Goal: Communication & Community: Answer question/provide support

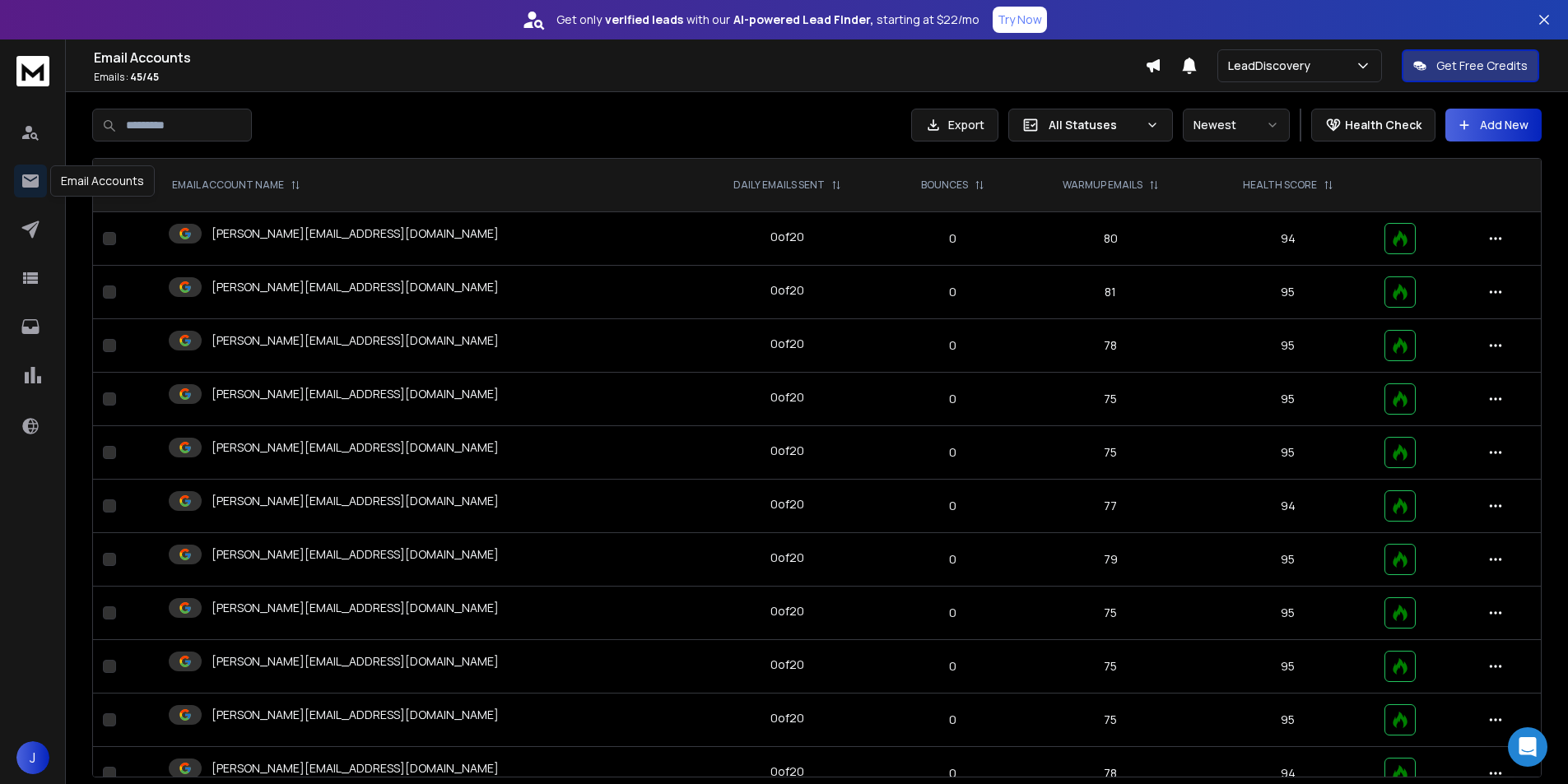
click at [380, 71] on p "Emails : 45 / 45" at bounding box center [619, 78] width 1051 height 13
click at [38, 322] on p "4" at bounding box center [37, 317] width 13 height 13
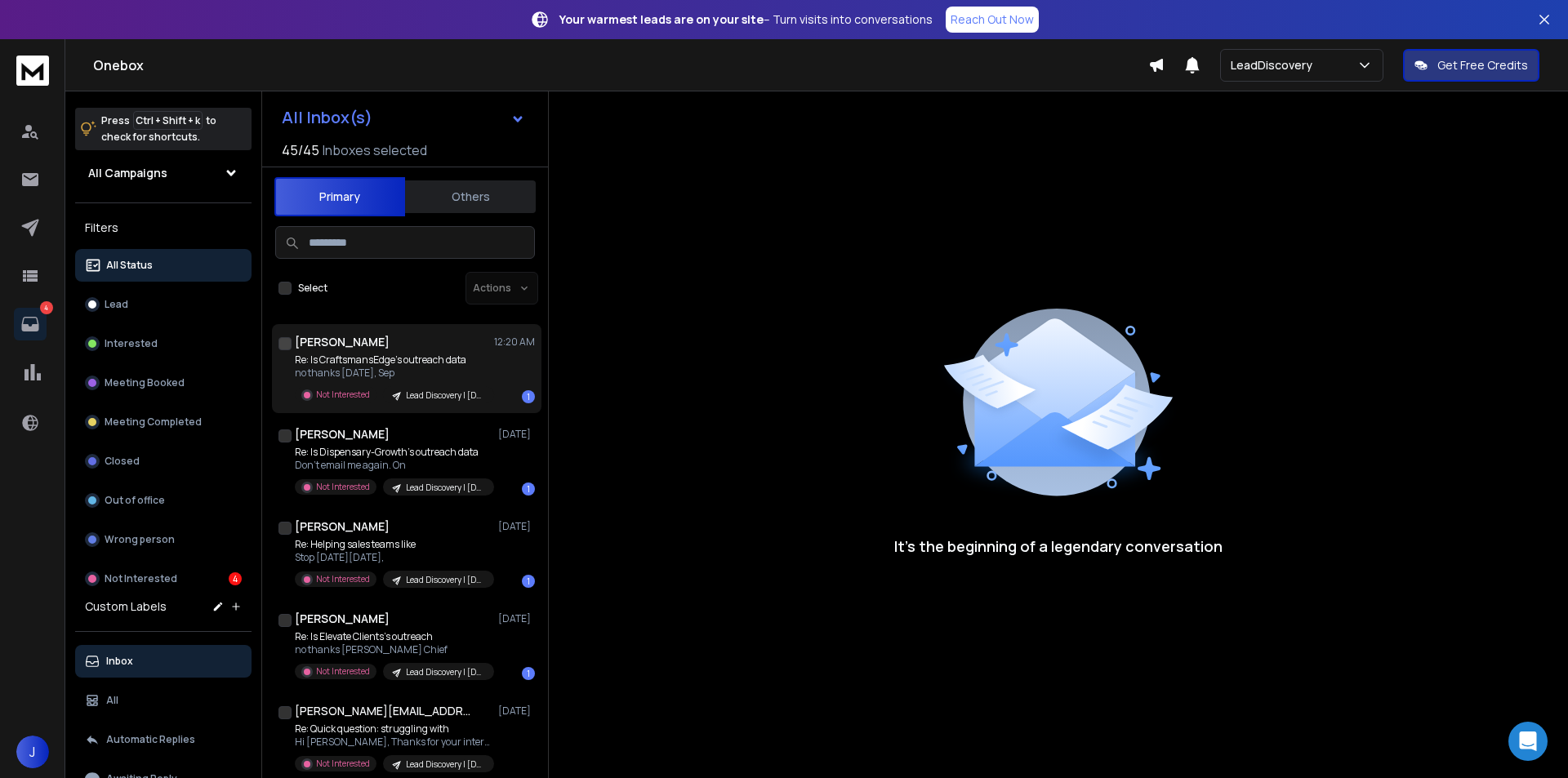
click at [371, 350] on div "[PERSON_NAME] 12:20 AM Re: Is CraftsmansEdge’s outreach data no thanks [DATE], …" at bounding box center [415, 369] width 240 height 69
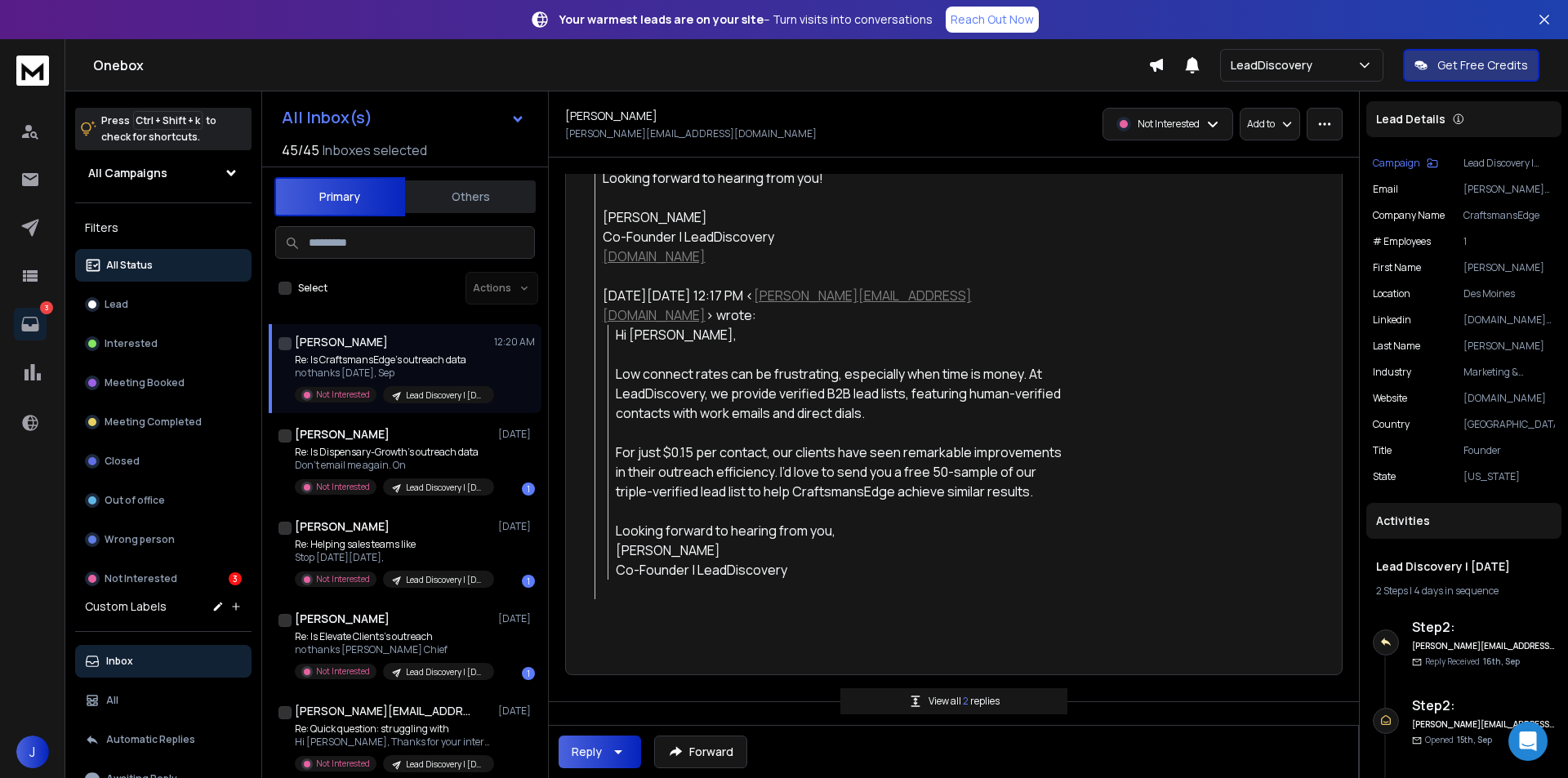
scroll to position [505, 0]
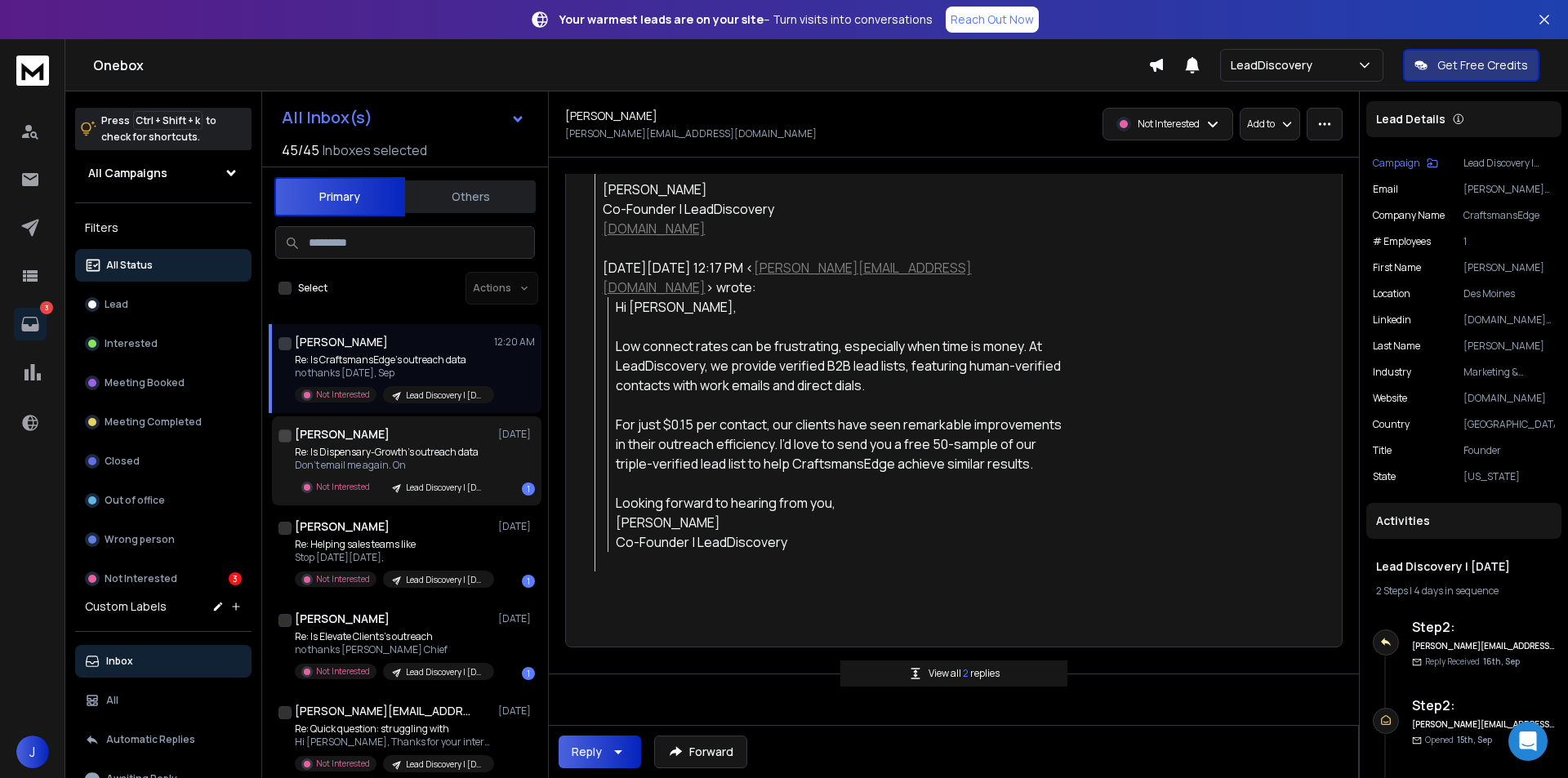
click at [377, 436] on h1 "[PERSON_NAME]" at bounding box center [342, 434] width 95 height 16
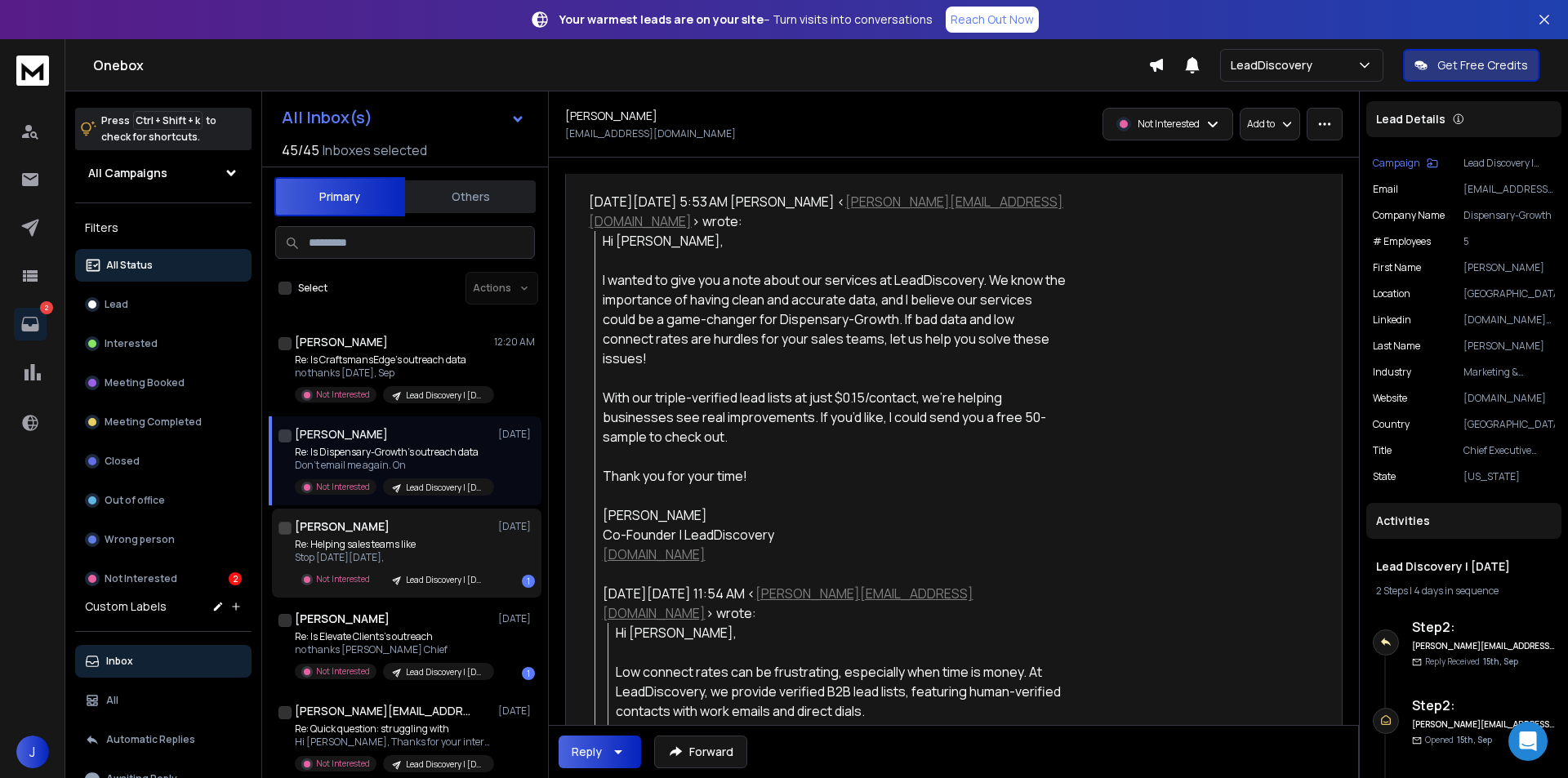
scroll to position [191, 0]
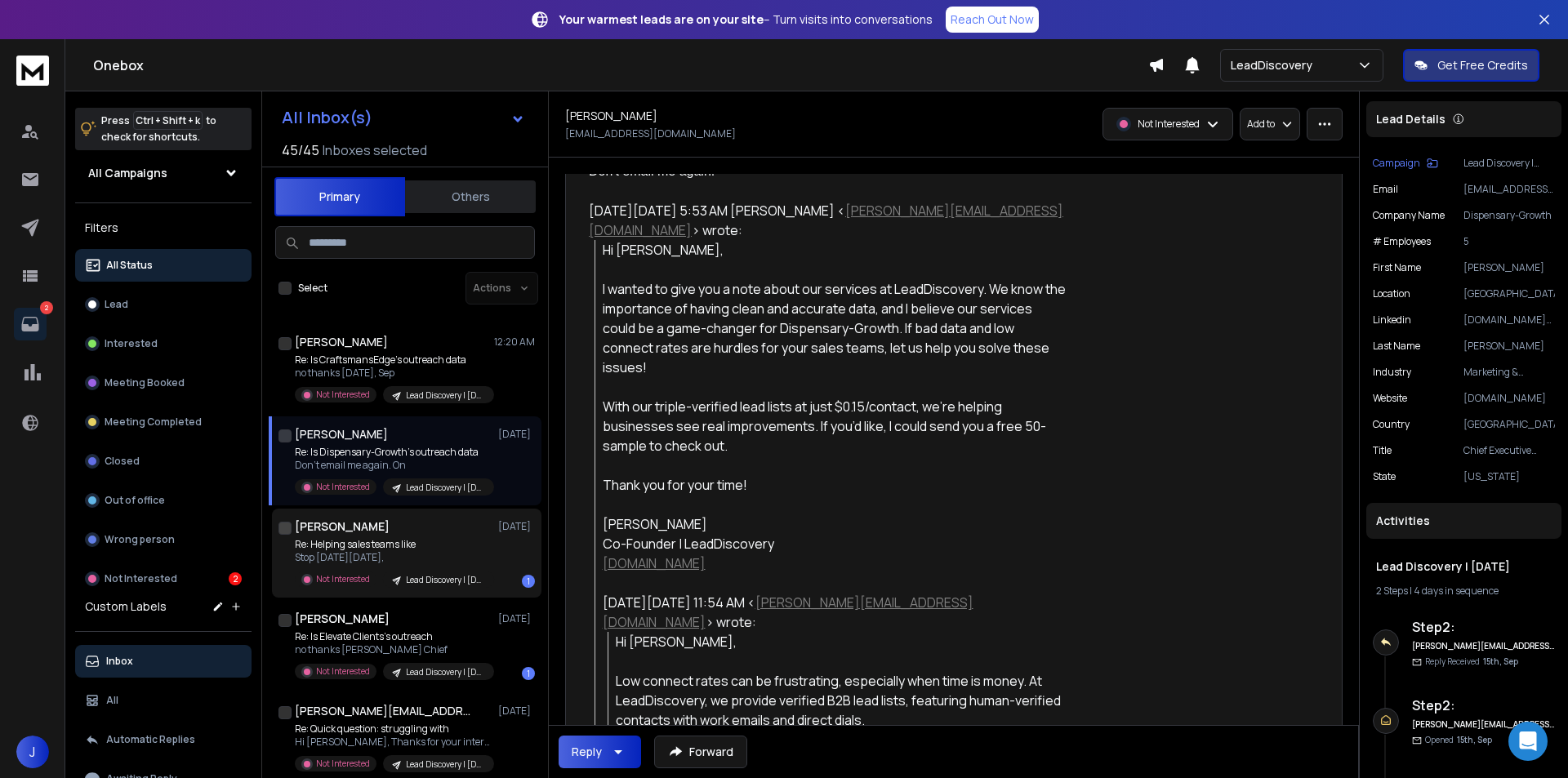
click at [398, 548] on p "Re: Helping sales teams like" at bounding box center [392, 544] width 196 height 13
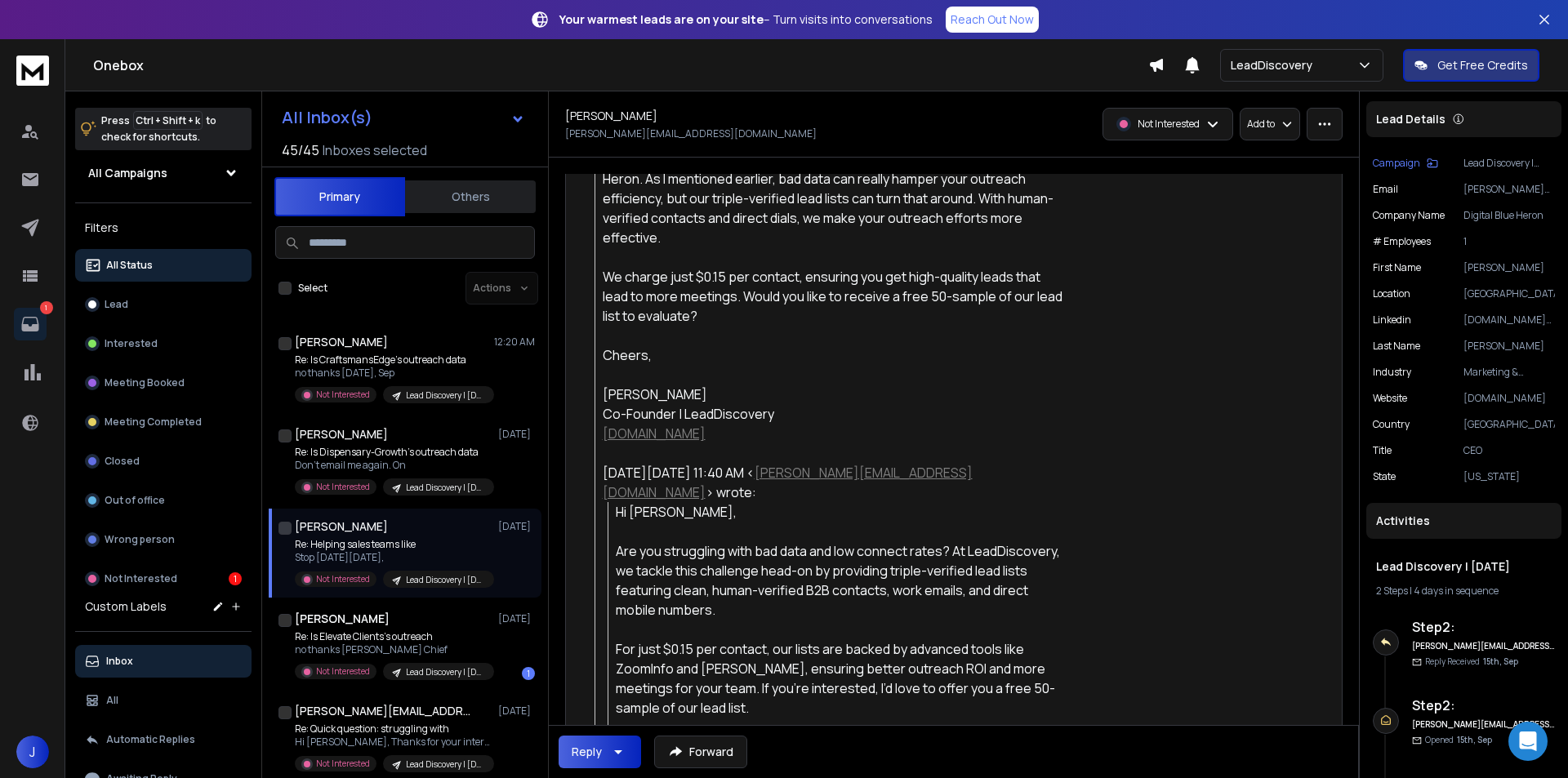
scroll to position [862, 0]
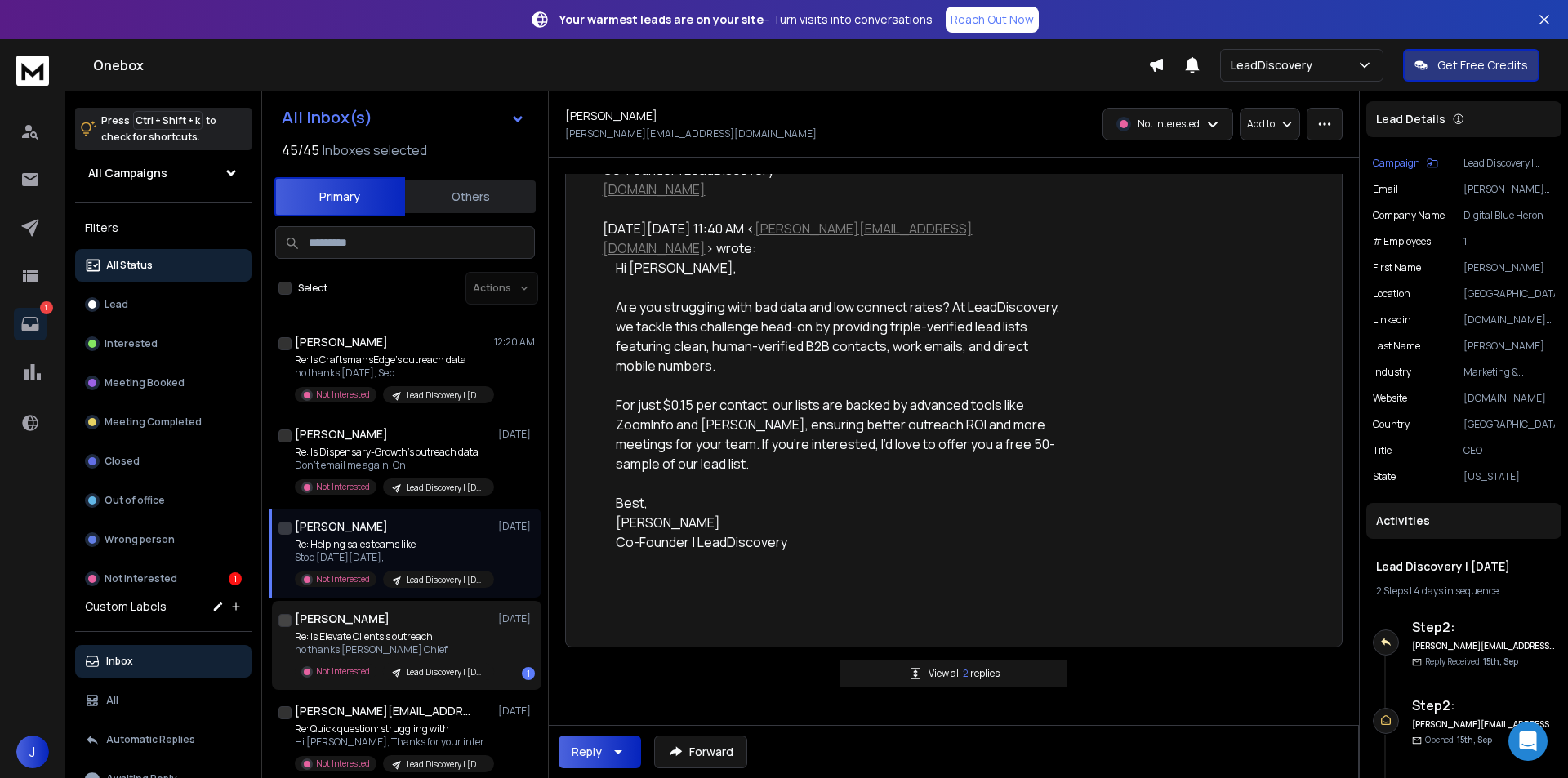
click at [410, 636] on p "Re: Is Elevate Clients’s outreach" at bounding box center [392, 636] width 196 height 13
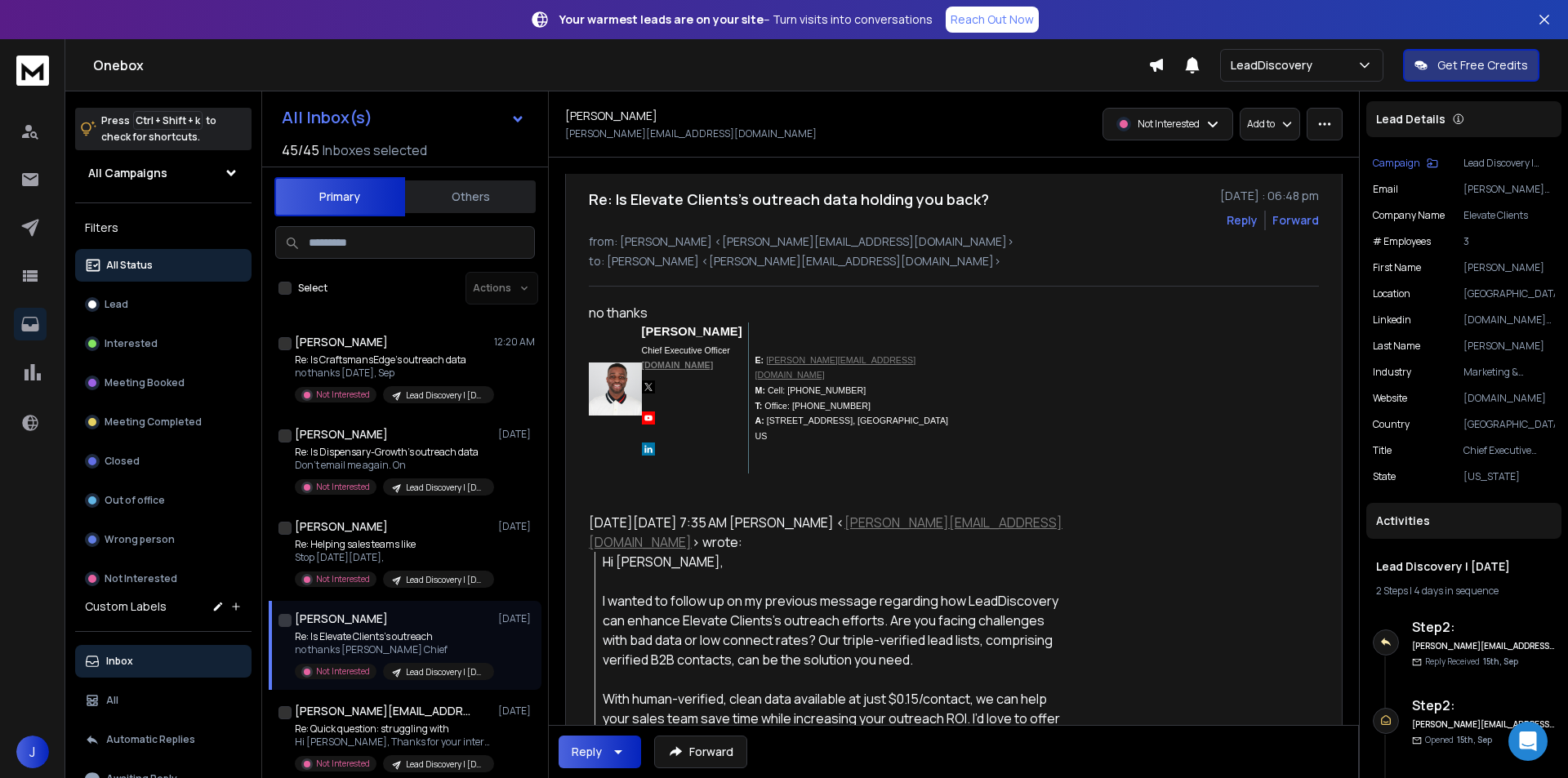
scroll to position [0, 0]
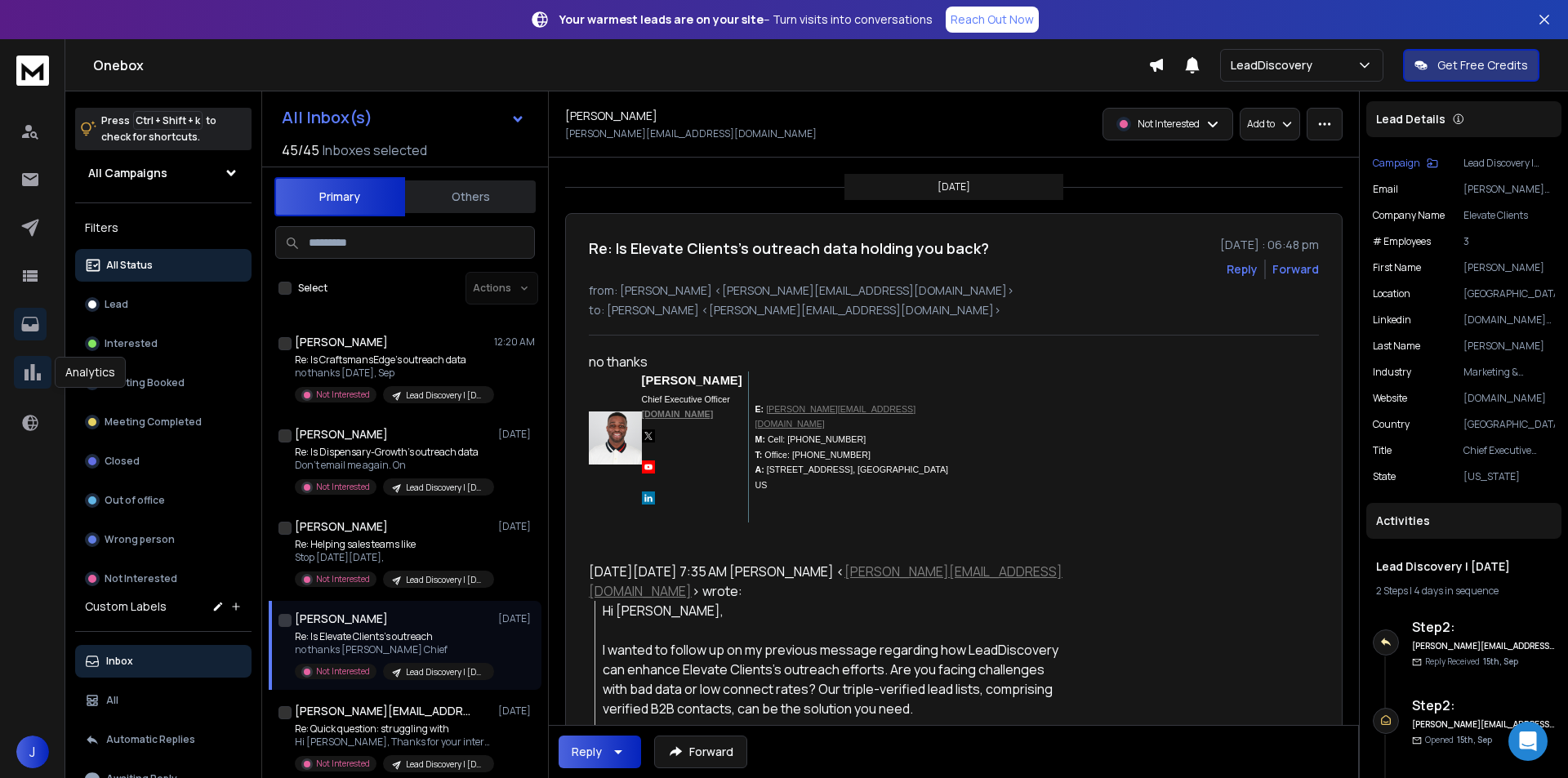
click at [22, 376] on icon at bounding box center [33, 373] width 24 height 24
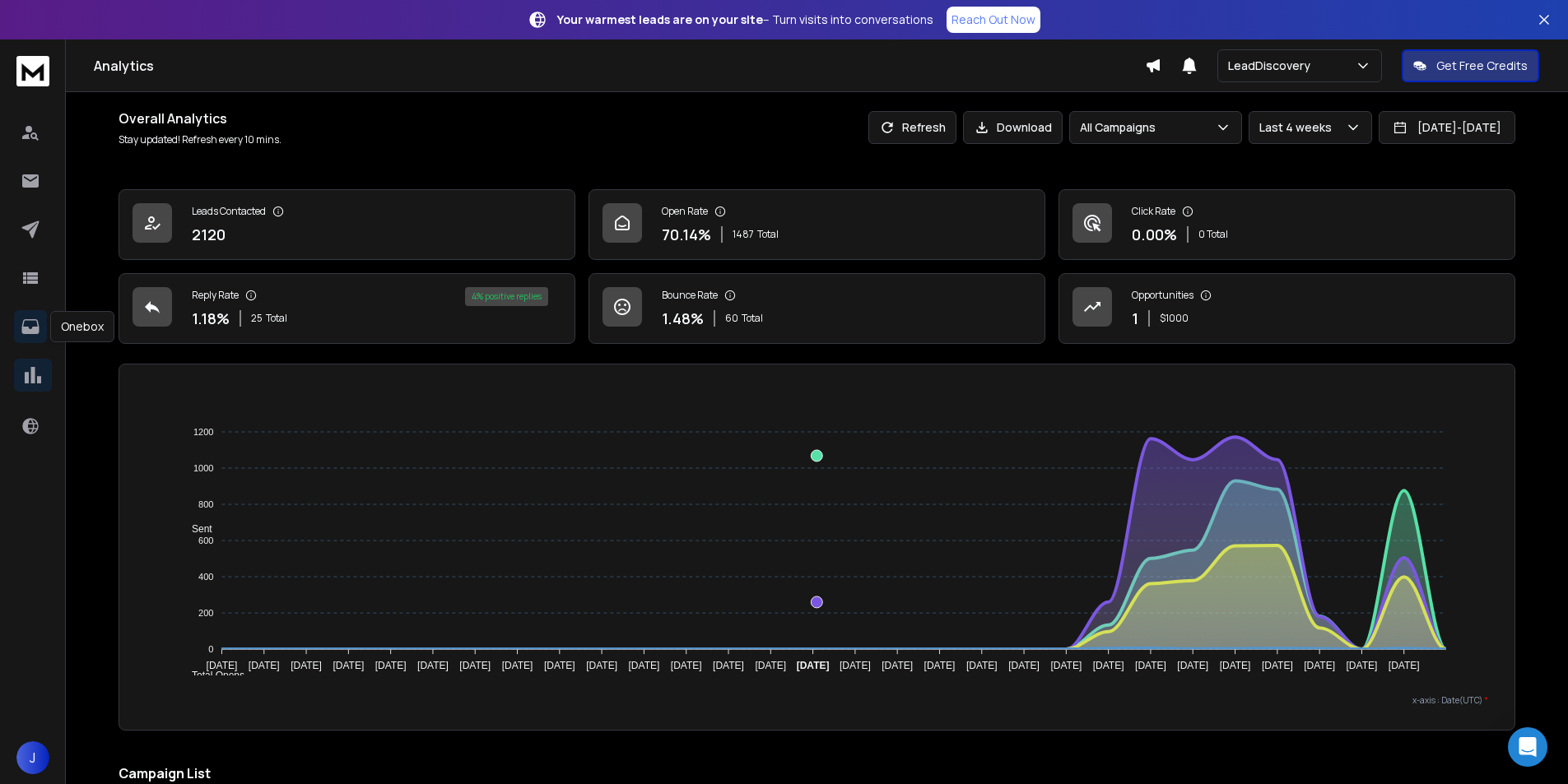
click at [25, 319] on icon at bounding box center [30, 326] width 20 height 20
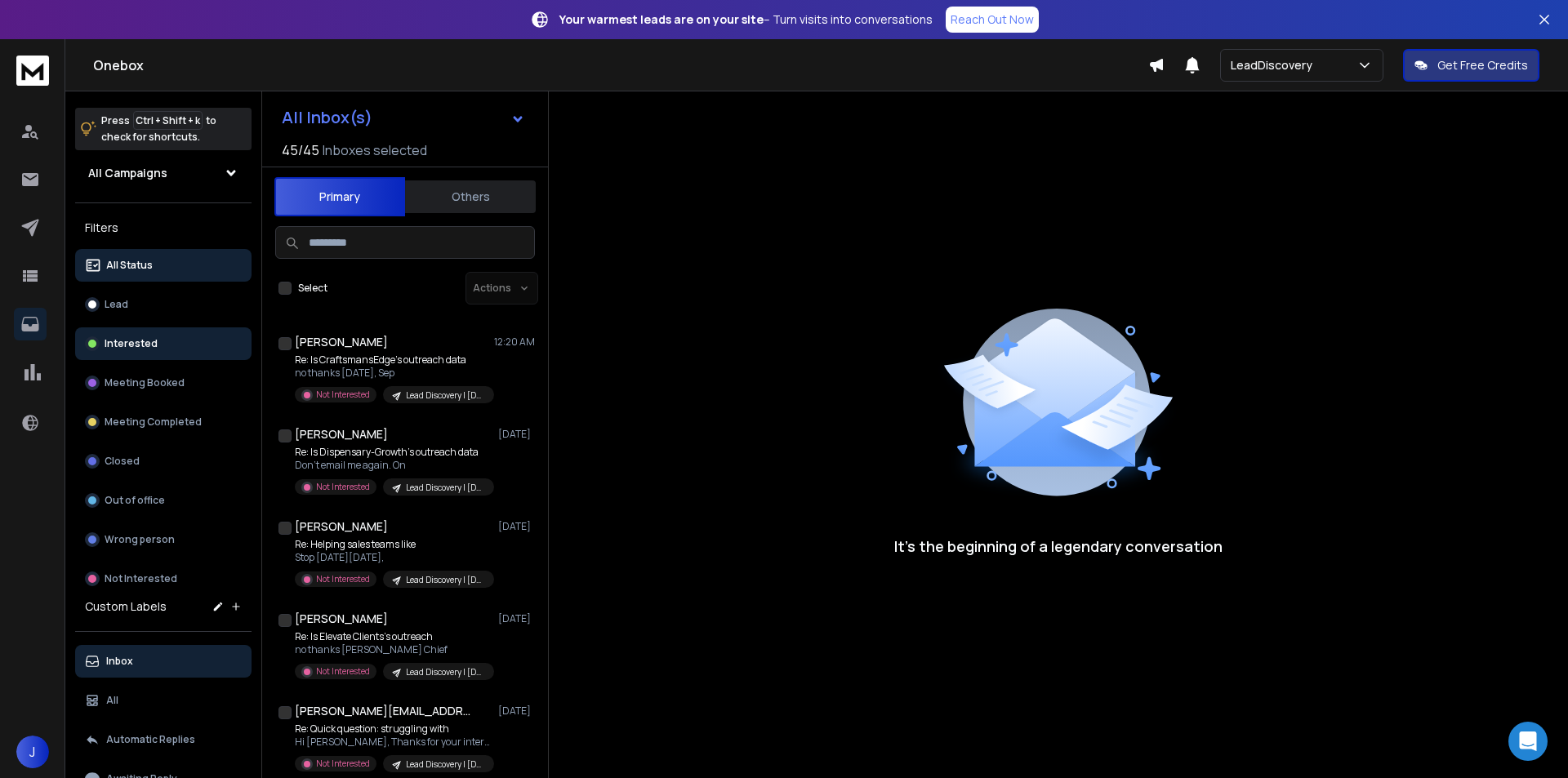
click at [147, 337] on p "Interested" at bounding box center [131, 343] width 54 height 13
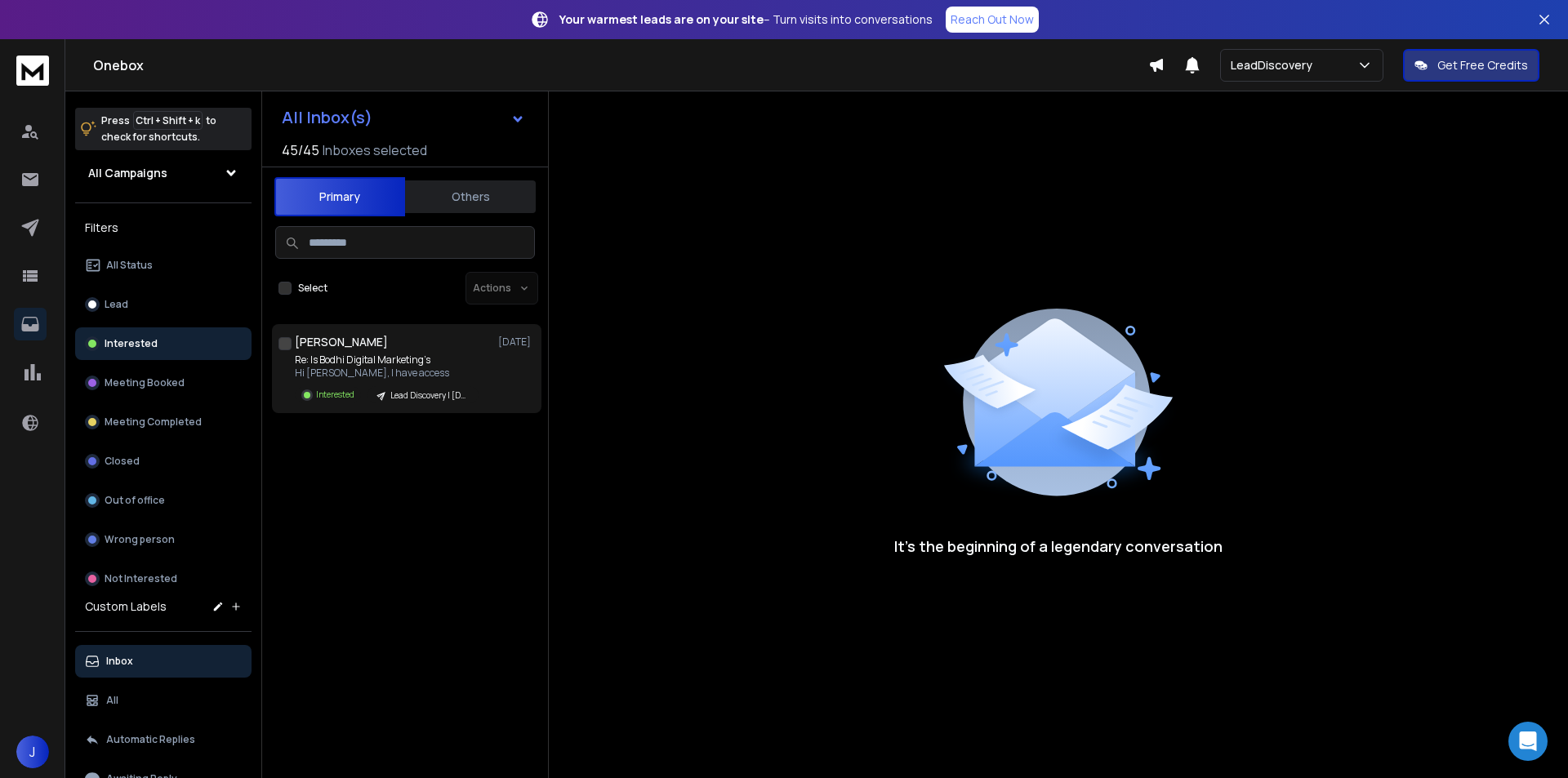
click at [436, 356] on p "Re: Is Bodhi Digital Marketing’s" at bounding box center [387, 360] width 184 height 13
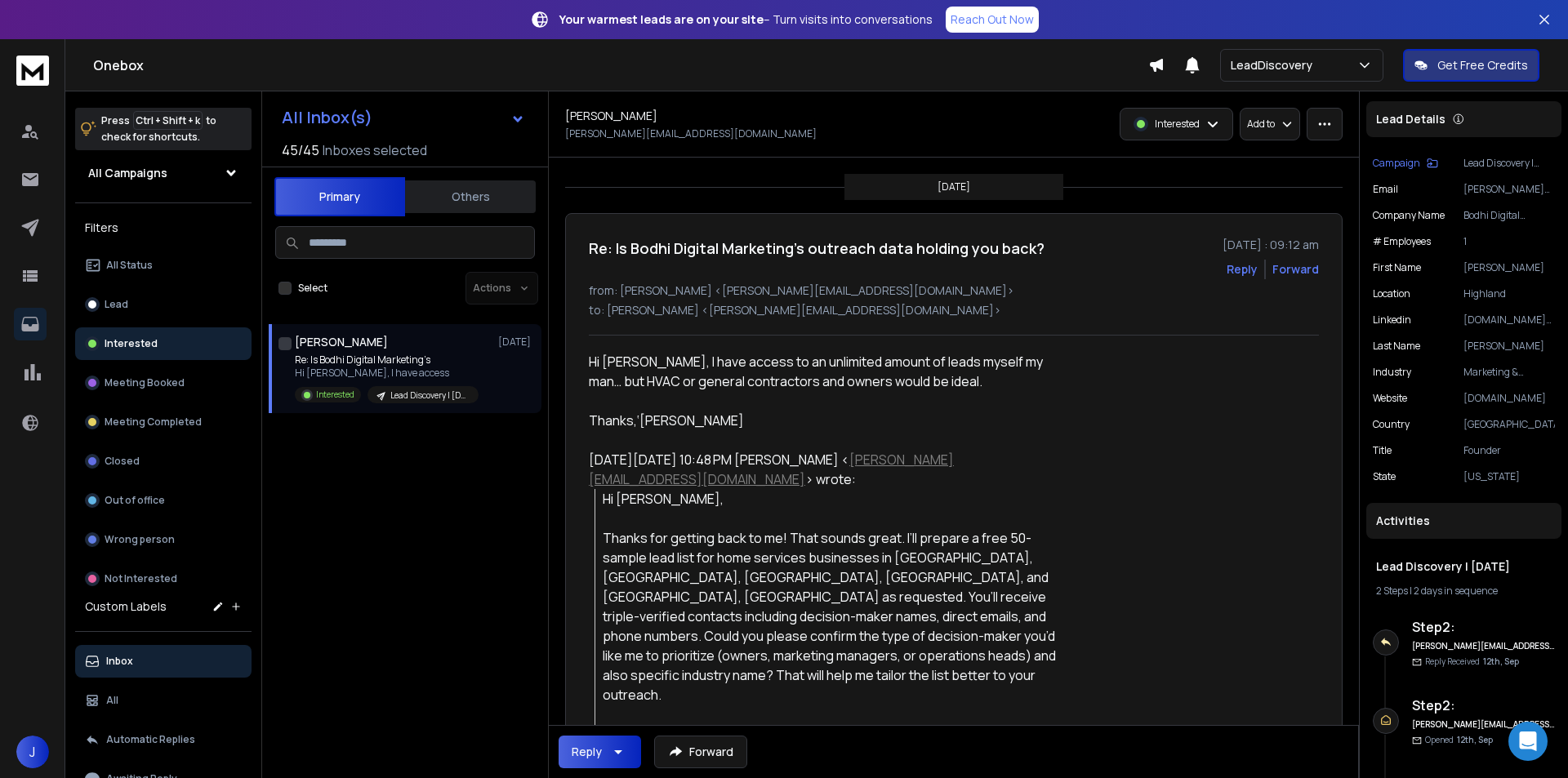
click at [592, 757] on div "Reply" at bounding box center [587, 751] width 30 height 16
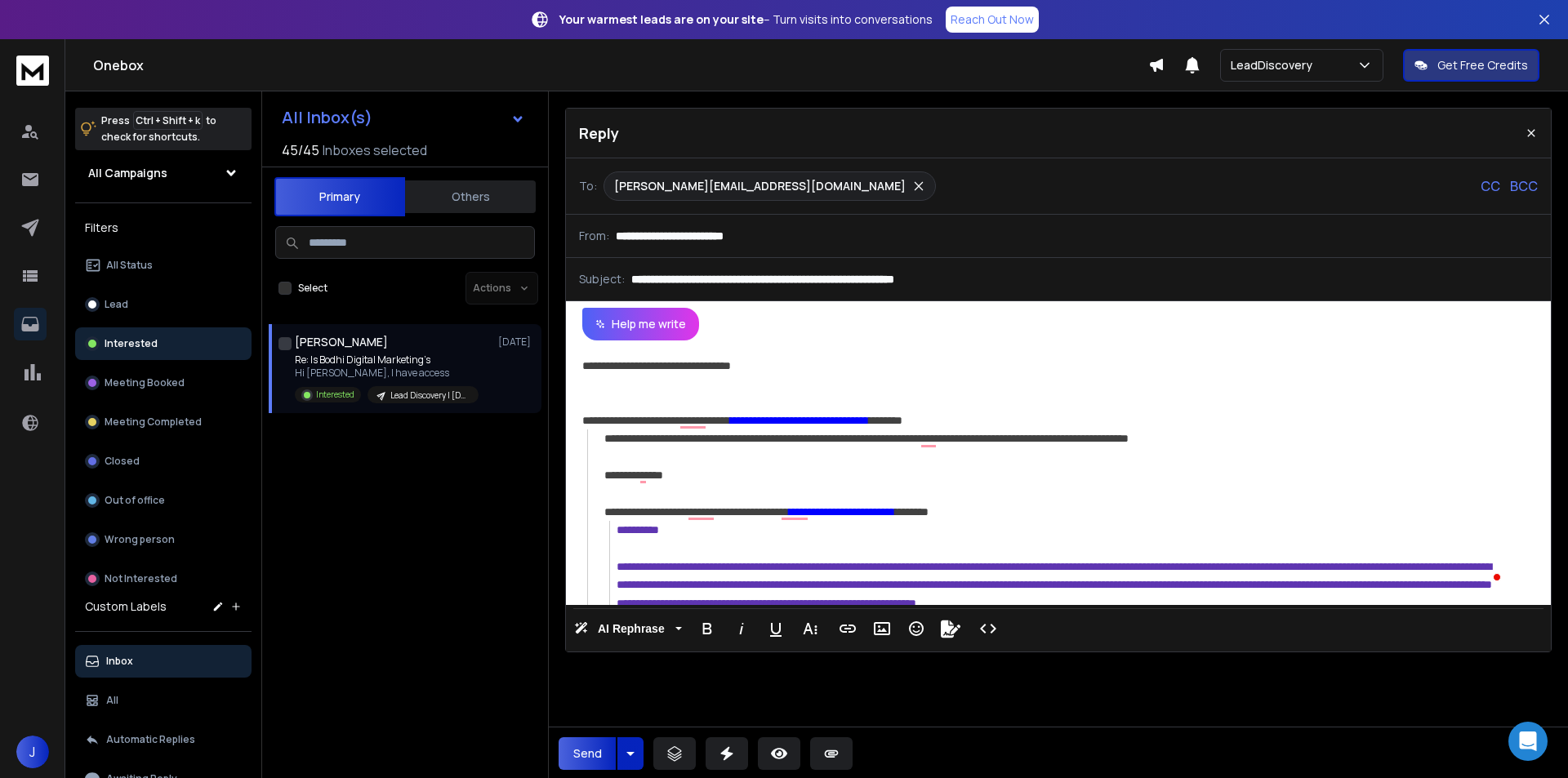
click at [592, 766] on button "Send" at bounding box center [587, 753] width 57 height 33
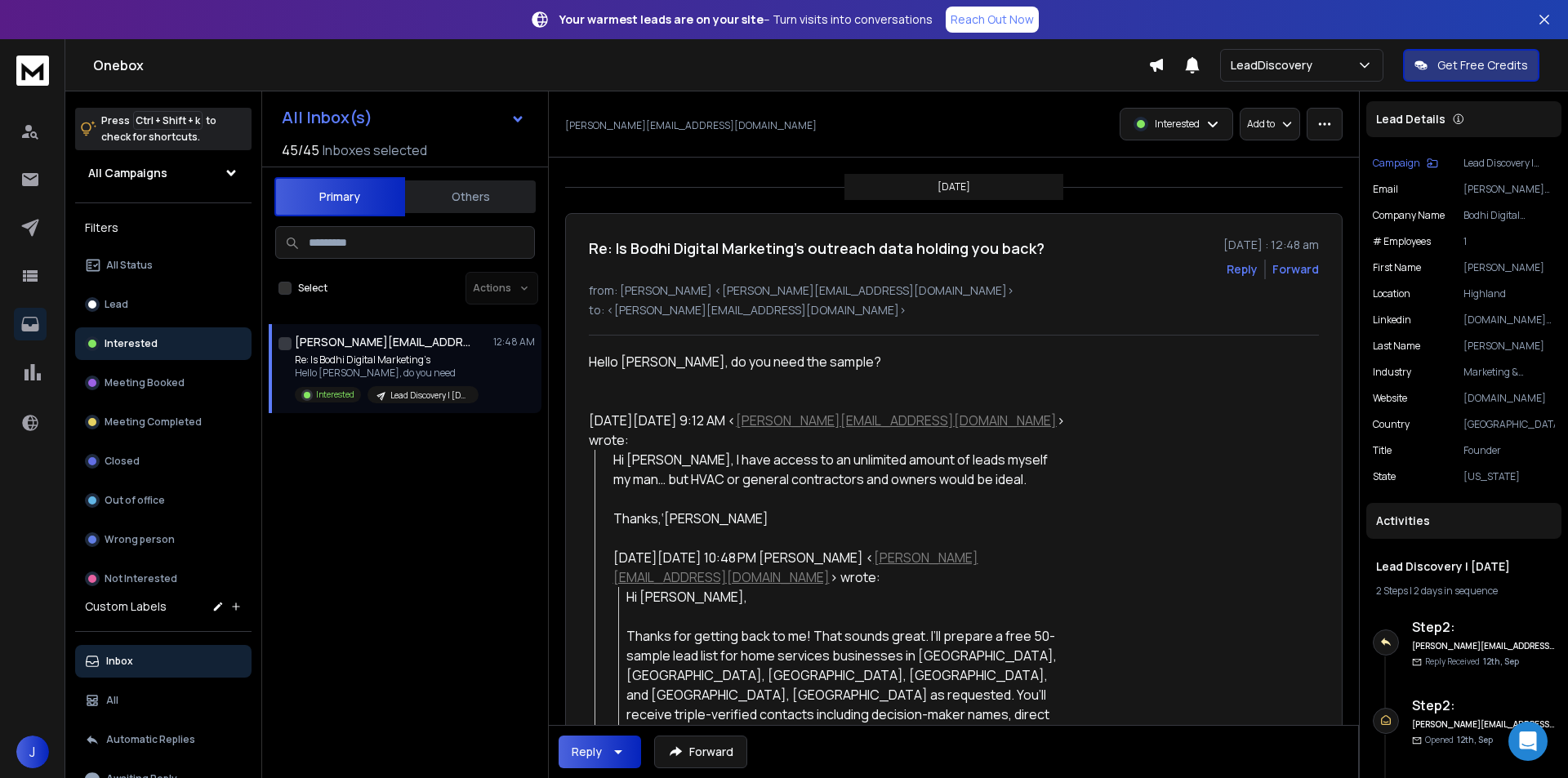
click at [6, 375] on div "J" at bounding box center [33, 412] width 66 height 745
click at [27, 380] on icon at bounding box center [33, 373] width 24 height 24
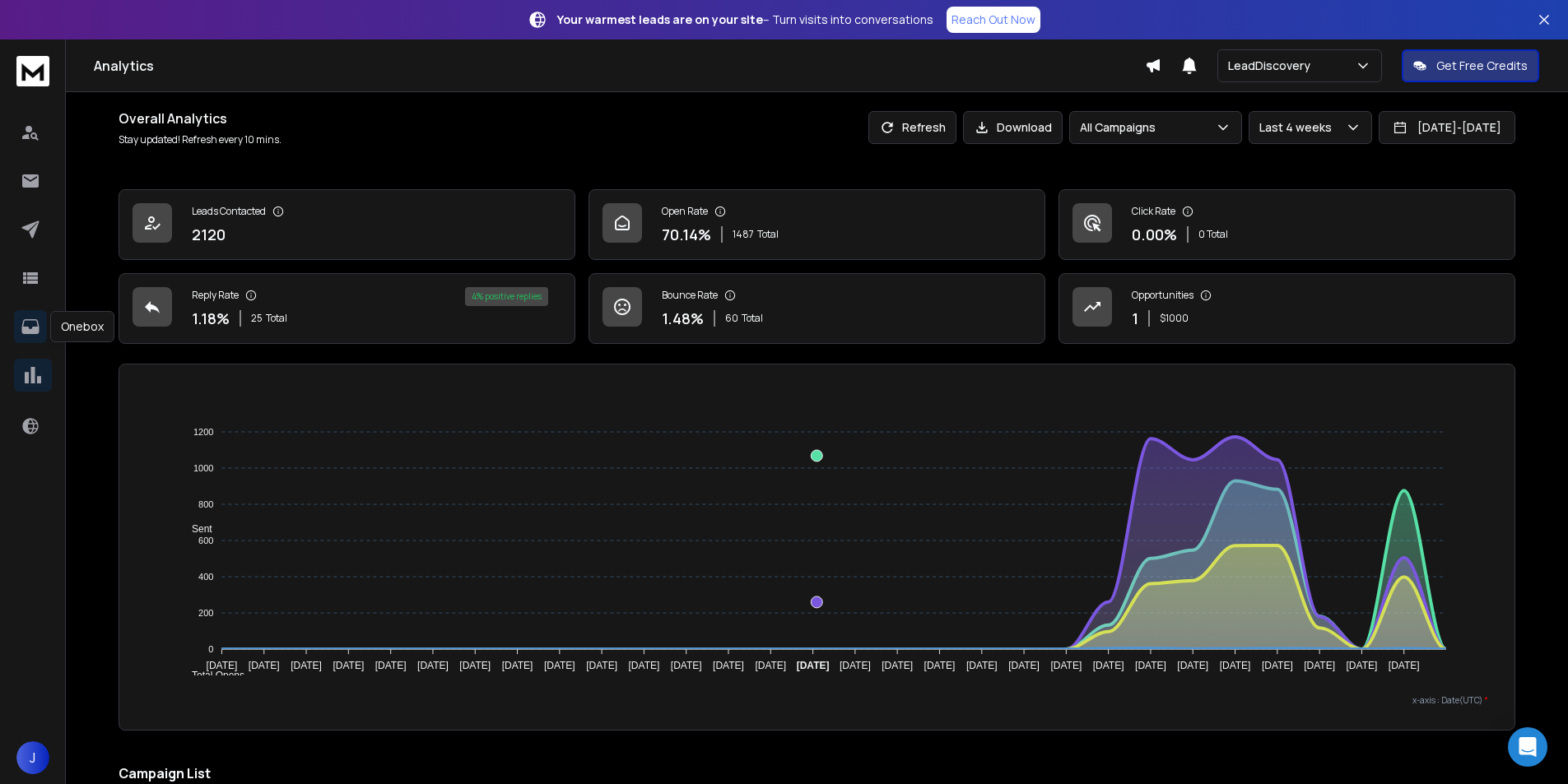
click at [26, 328] on icon at bounding box center [30, 326] width 17 height 15
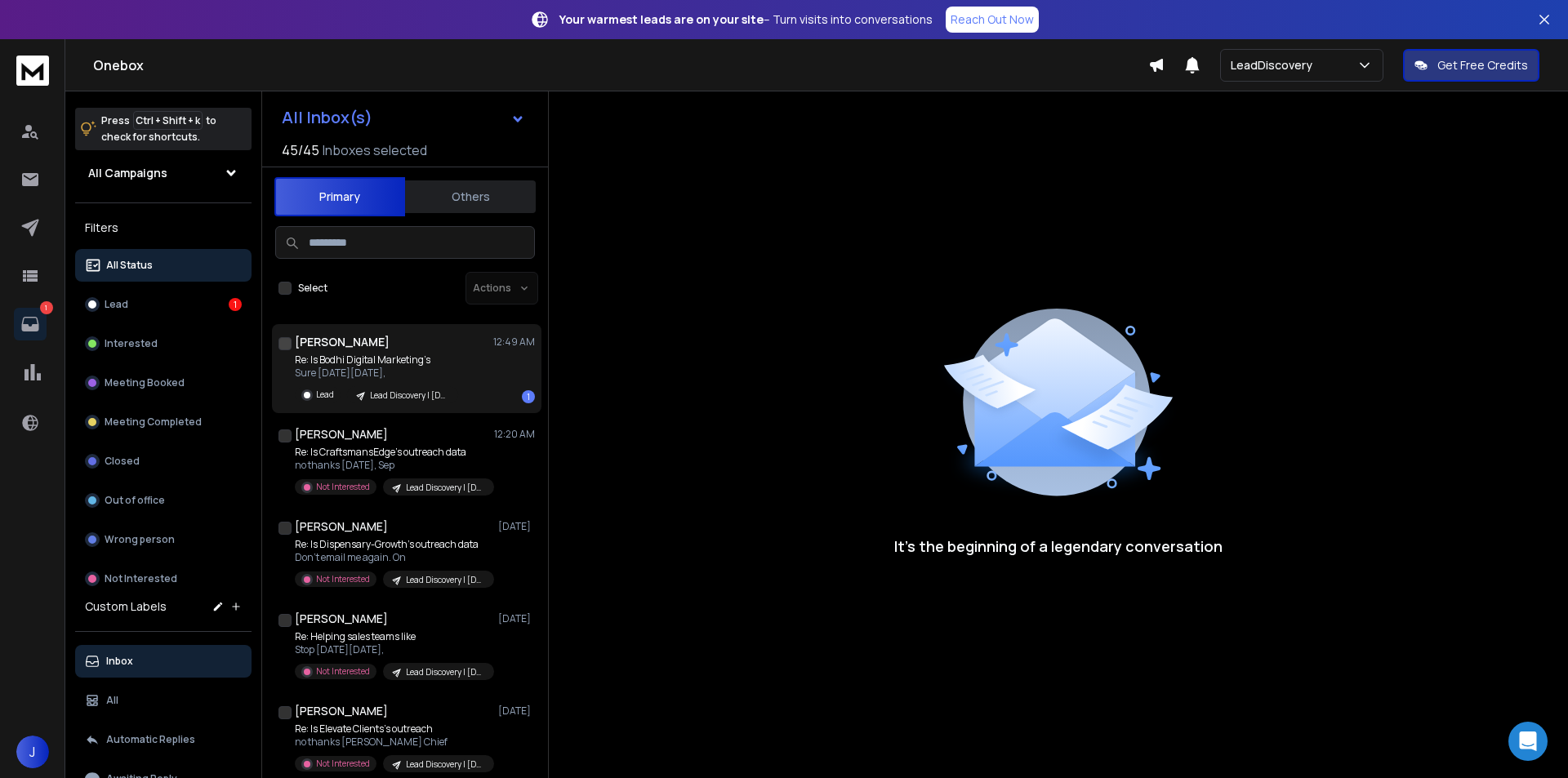
click at [424, 350] on div "[PERSON_NAME] 12:49 AM Re: Is Bodhi Digital Marketing’s Sure [DATE][DATE], Lead…" at bounding box center [415, 369] width 240 height 69
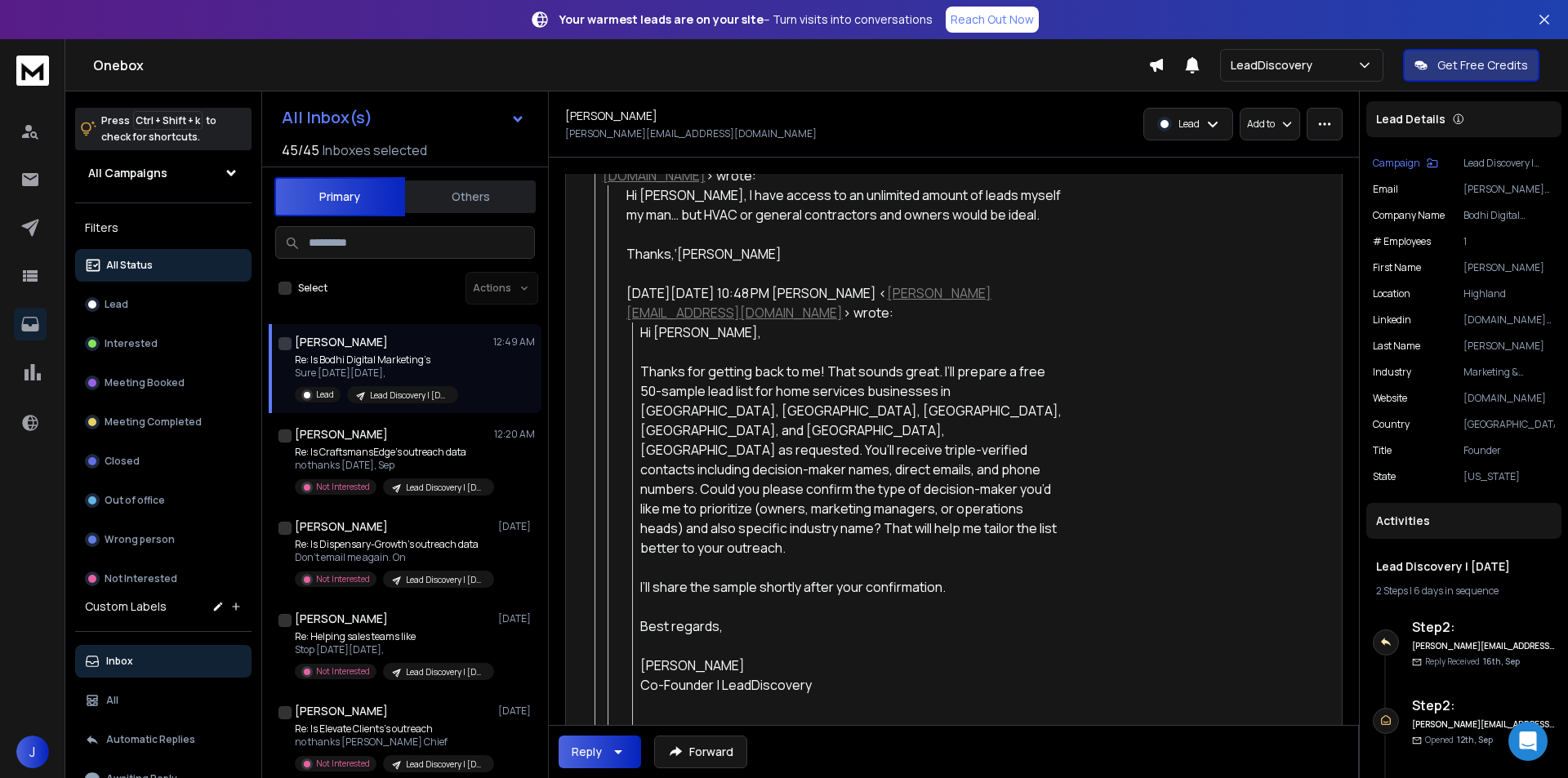
scroll to position [327, 0]
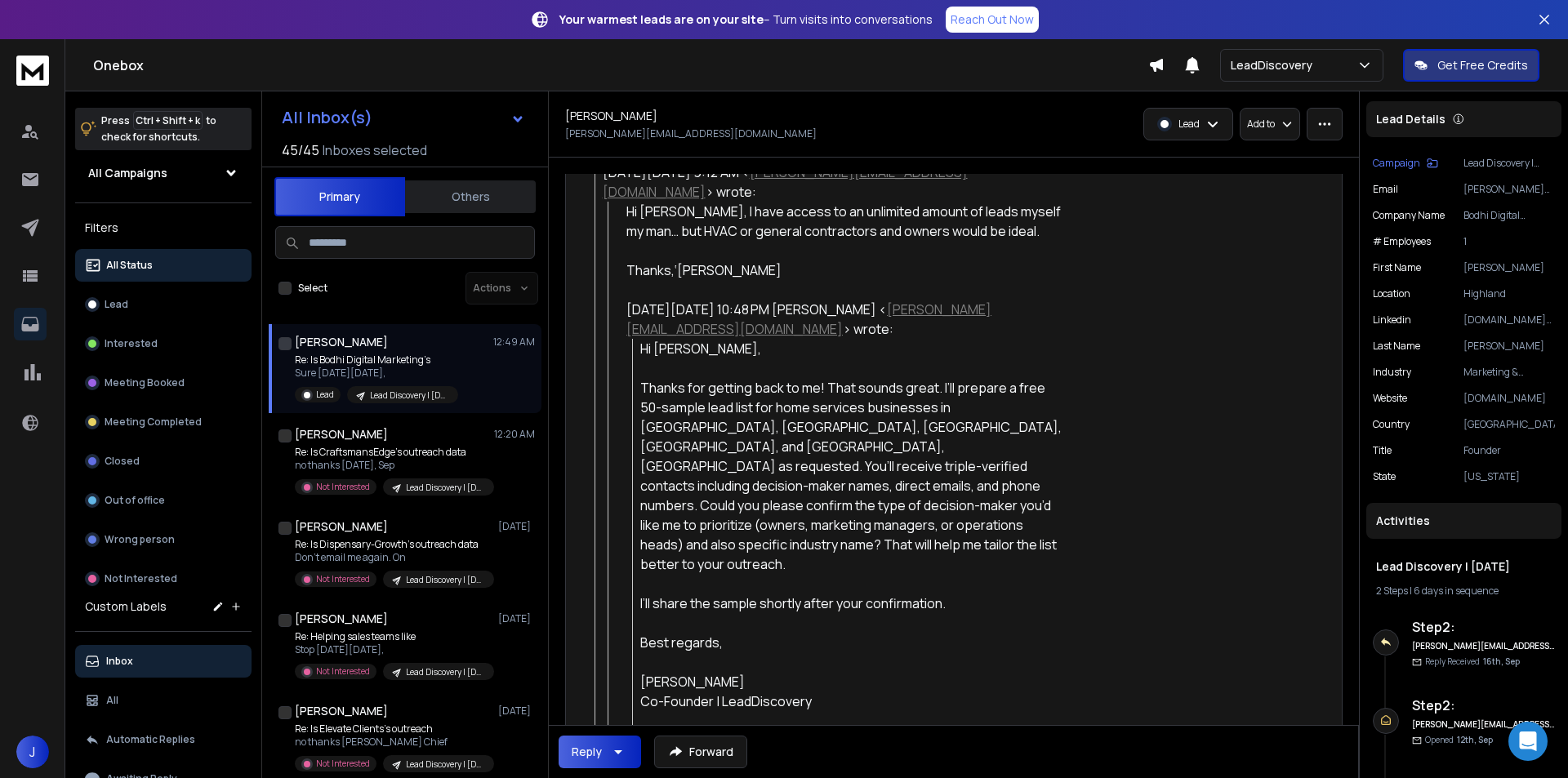
click at [576, 755] on div "Reply" at bounding box center [587, 751] width 30 height 16
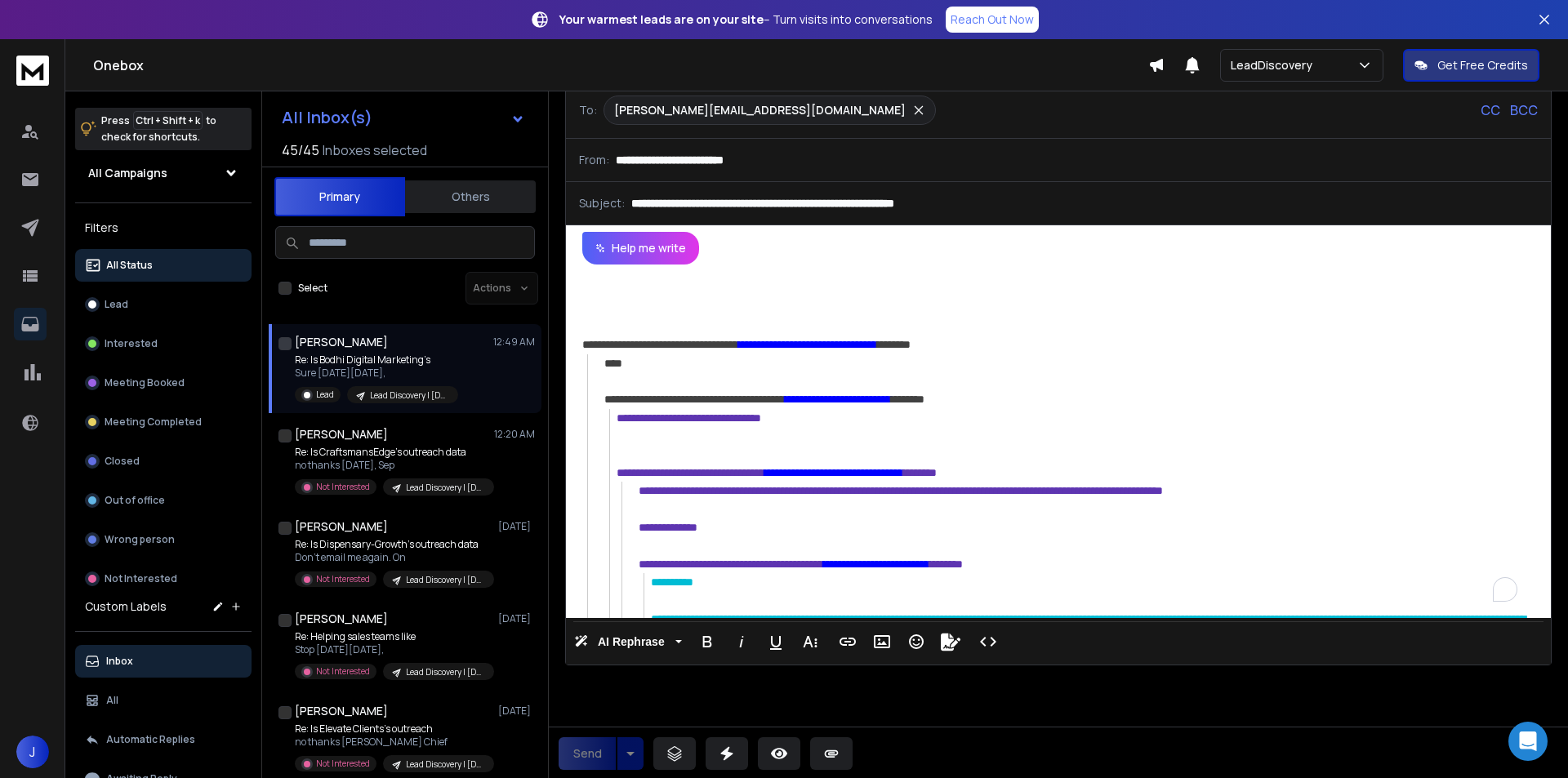
scroll to position [0, 0]
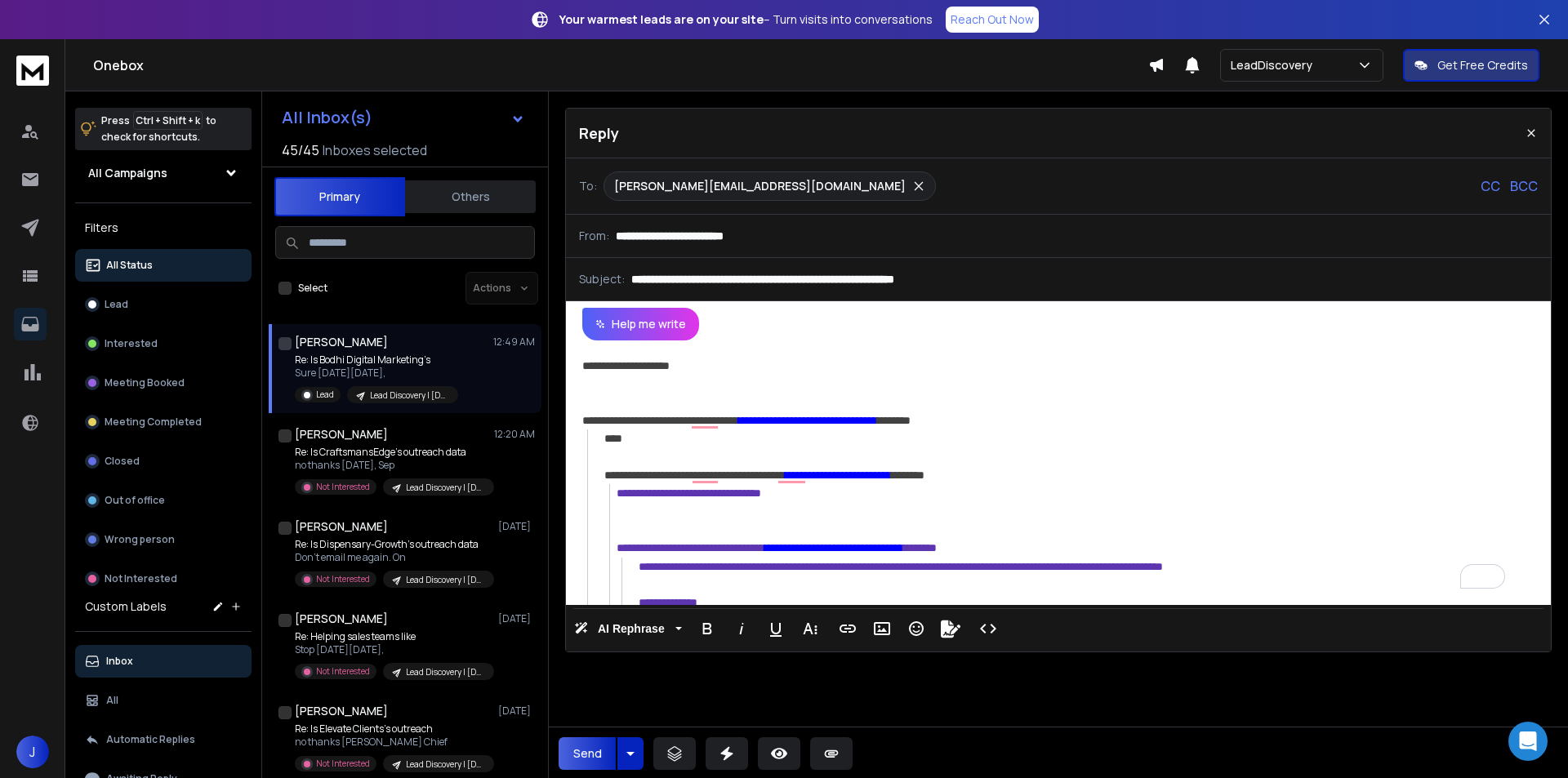
click at [579, 765] on button "Send" at bounding box center [587, 753] width 57 height 33
